Goal: Find specific page/section: Find specific page/section

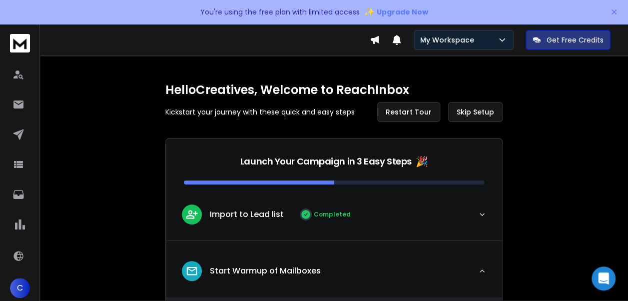
click at [465, 42] on p "My Workspace" at bounding box center [449, 40] width 58 height 10
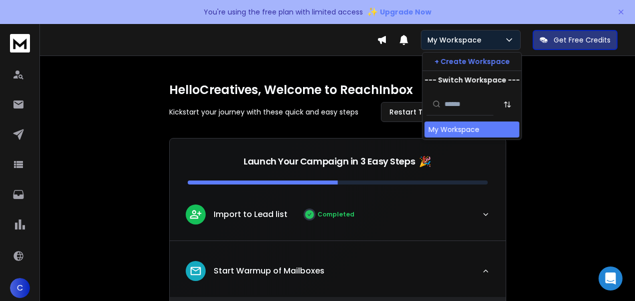
click at [465, 42] on p "My Workspace" at bounding box center [456, 40] width 58 height 10
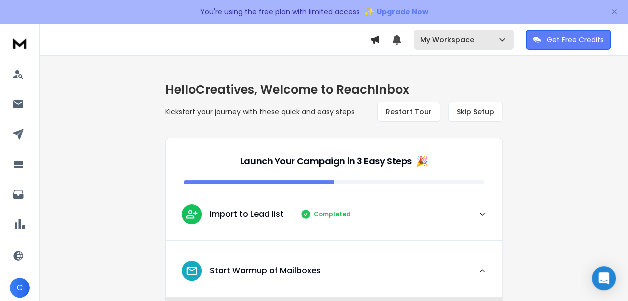
click at [465, 42] on p "My Workspace" at bounding box center [449, 40] width 58 height 10
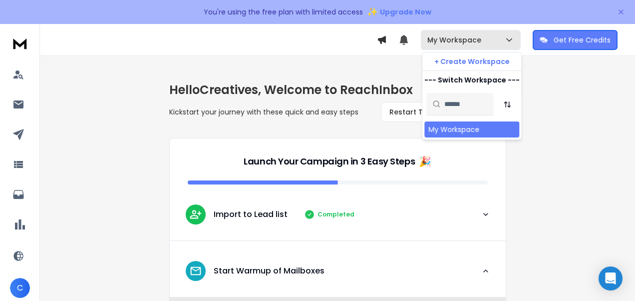
click at [465, 42] on p "My Workspace" at bounding box center [456, 40] width 58 height 10
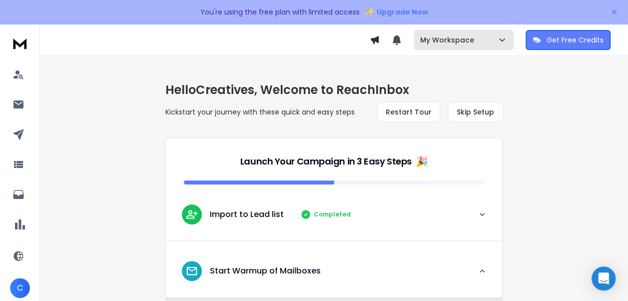
click at [465, 42] on p "My Workspace" at bounding box center [449, 40] width 58 height 10
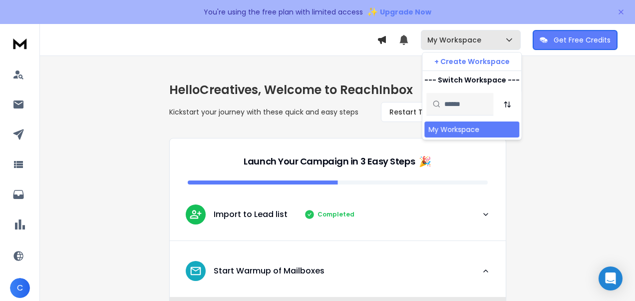
click at [465, 42] on p "My Workspace" at bounding box center [456, 40] width 58 height 10
